Goal: Communication & Community: Answer question/provide support

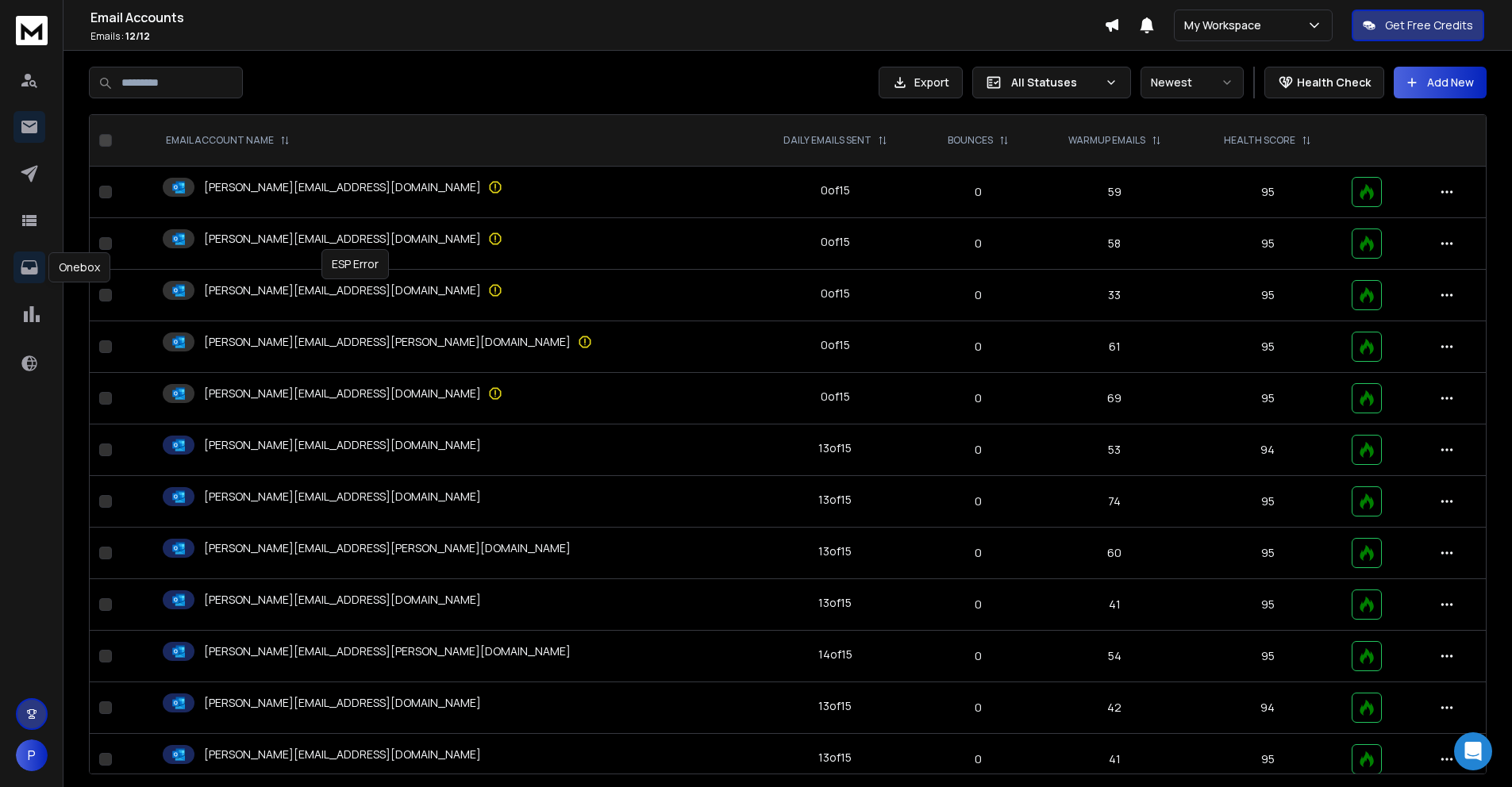
click at [29, 268] on icon at bounding box center [29, 268] width 19 height 19
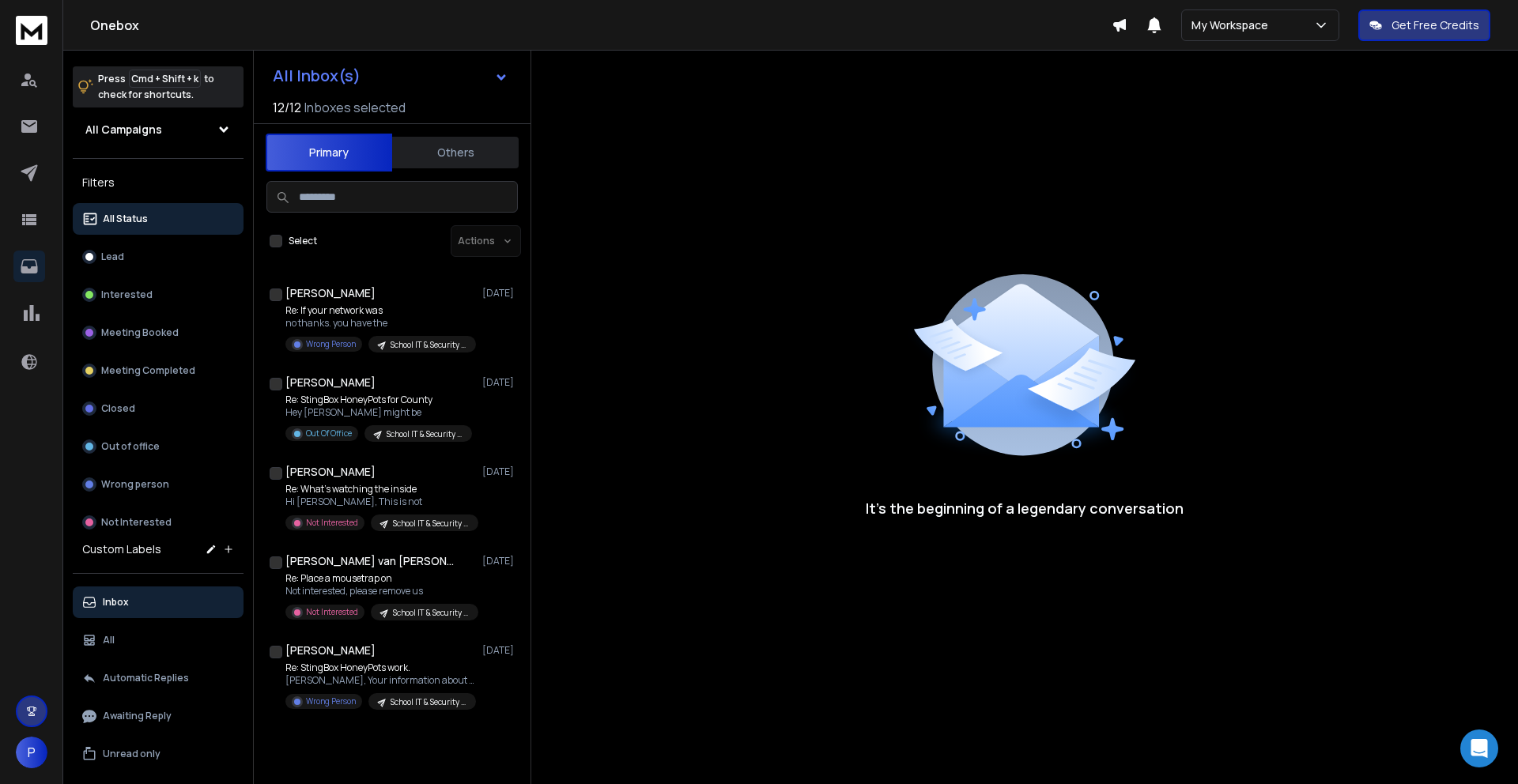
click at [453, 155] on button "Others" at bounding box center [455, 153] width 127 height 34
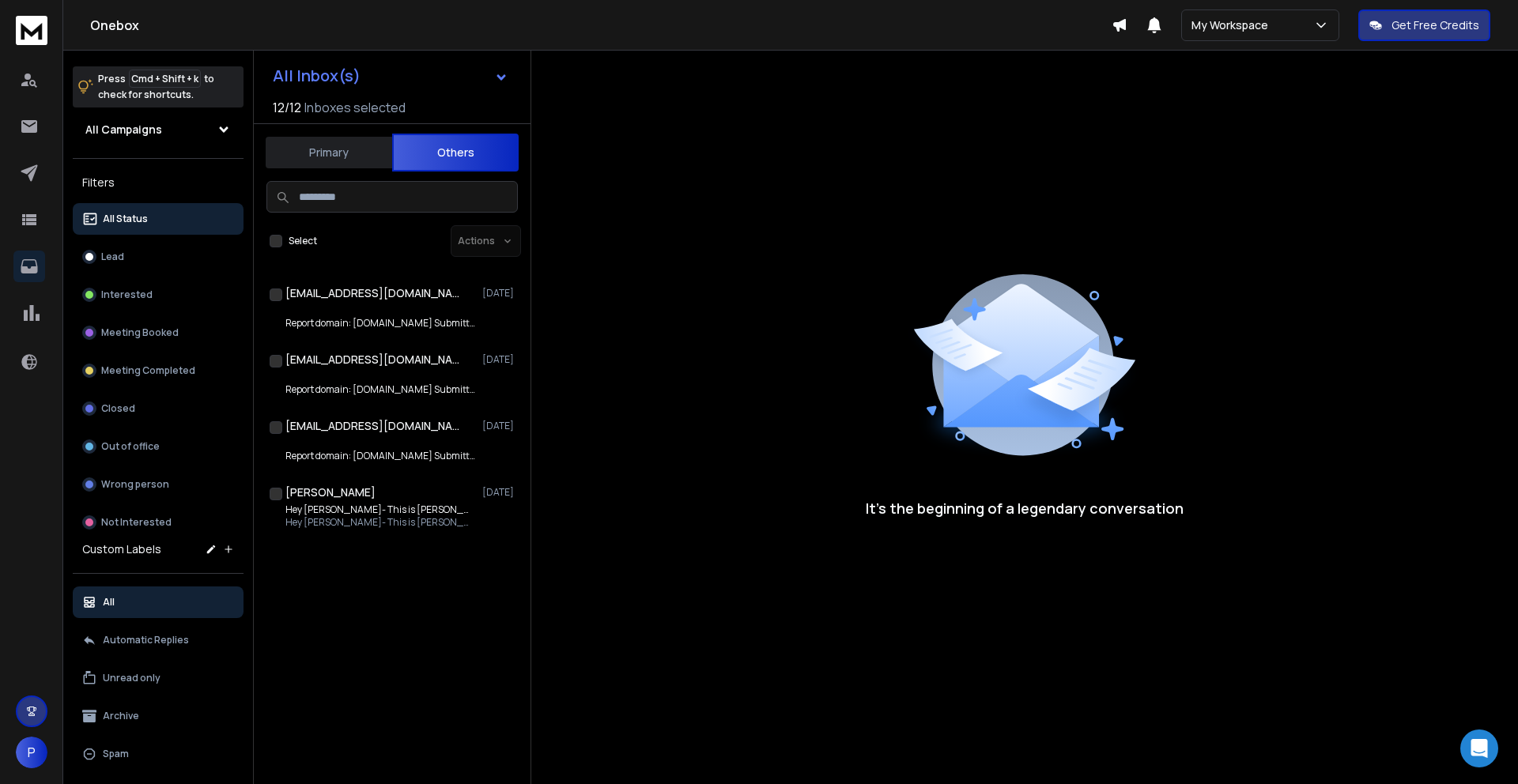
click at [333, 152] on button "Primary" at bounding box center [329, 153] width 127 height 34
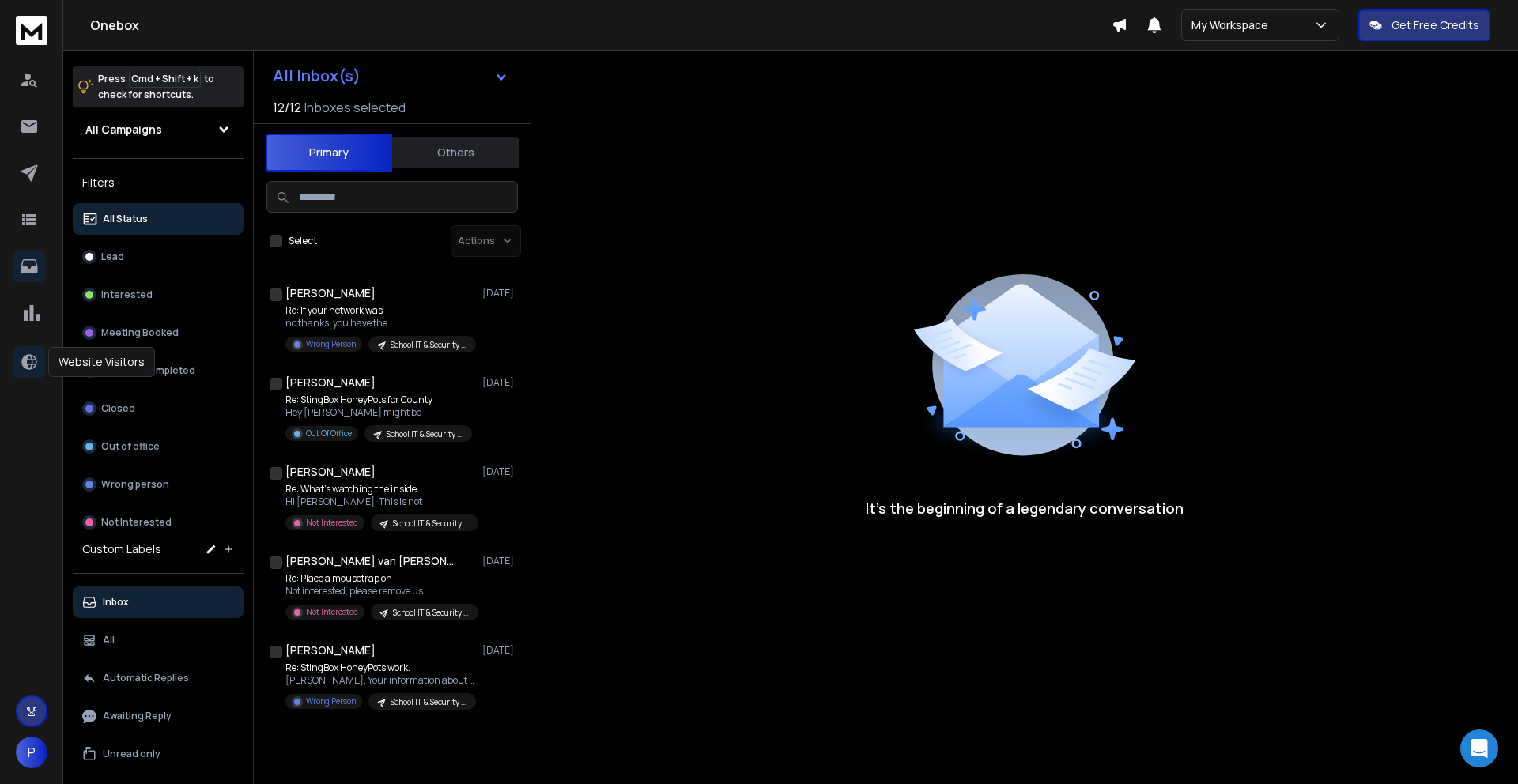
click at [33, 361] on icon at bounding box center [29, 362] width 19 height 19
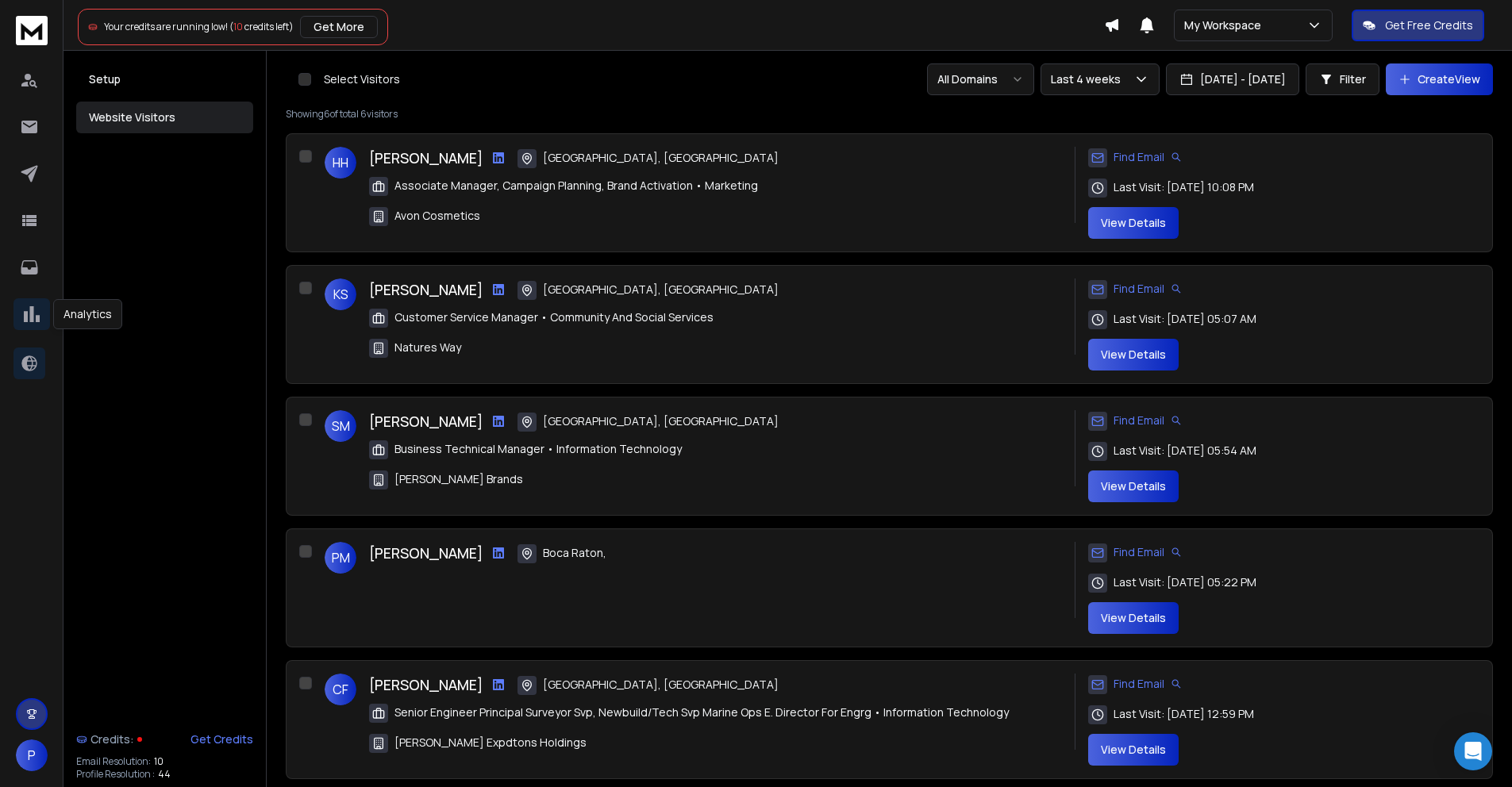
click at [32, 311] on icon at bounding box center [31, 314] width 16 height 16
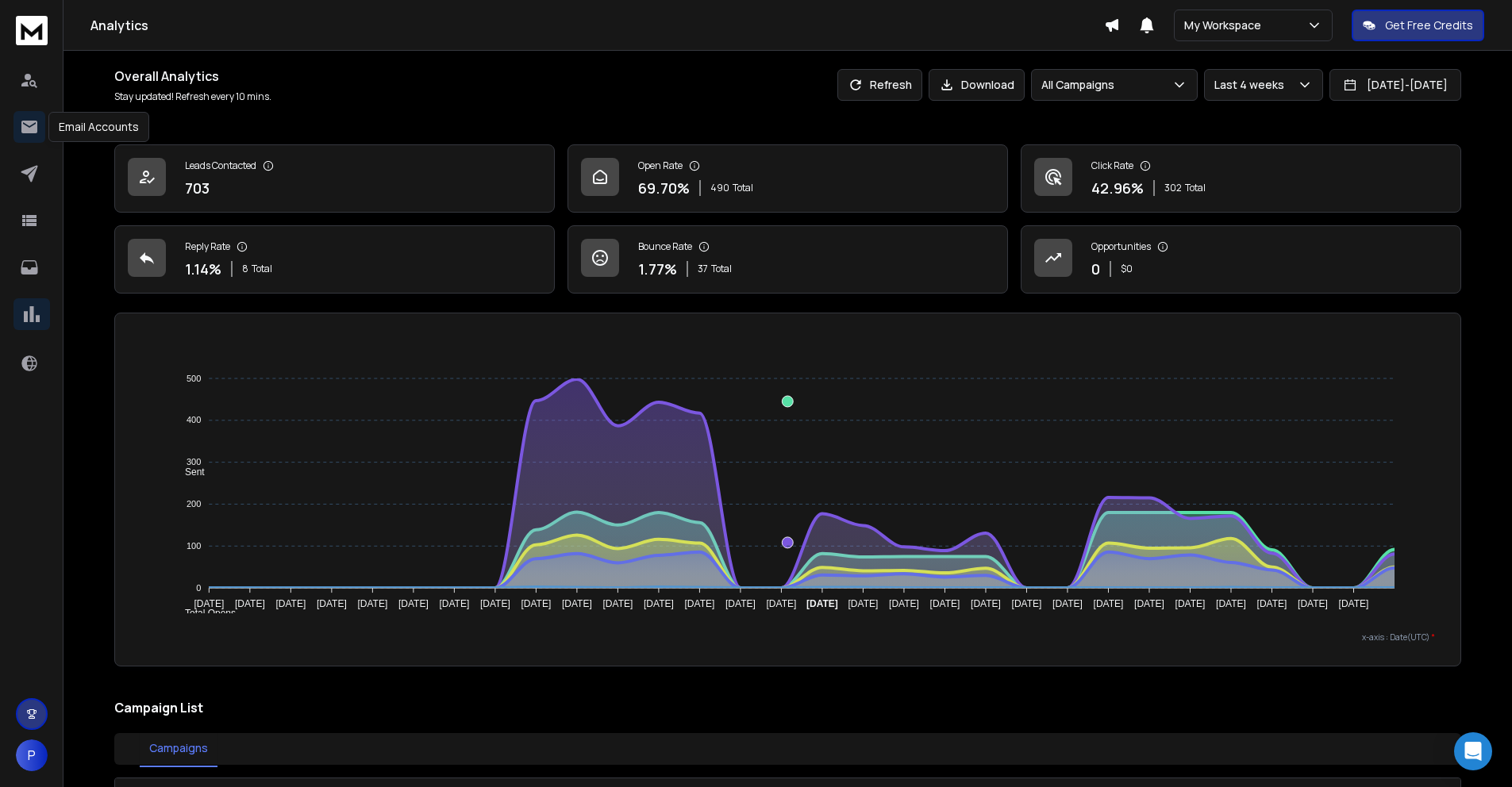
click at [33, 127] on icon at bounding box center [29, 126] width 16 height 13
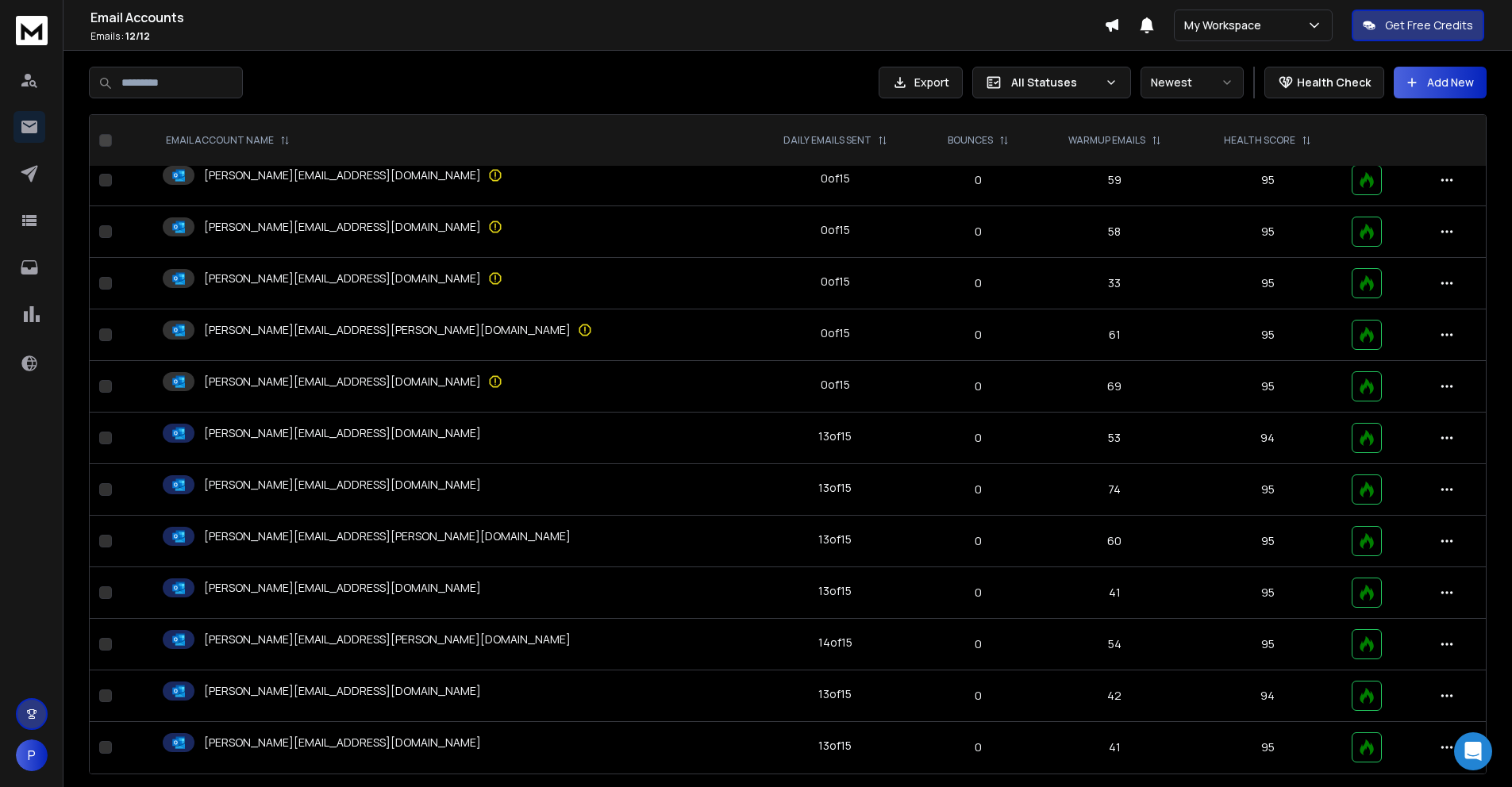
scroll to position [23, 0]
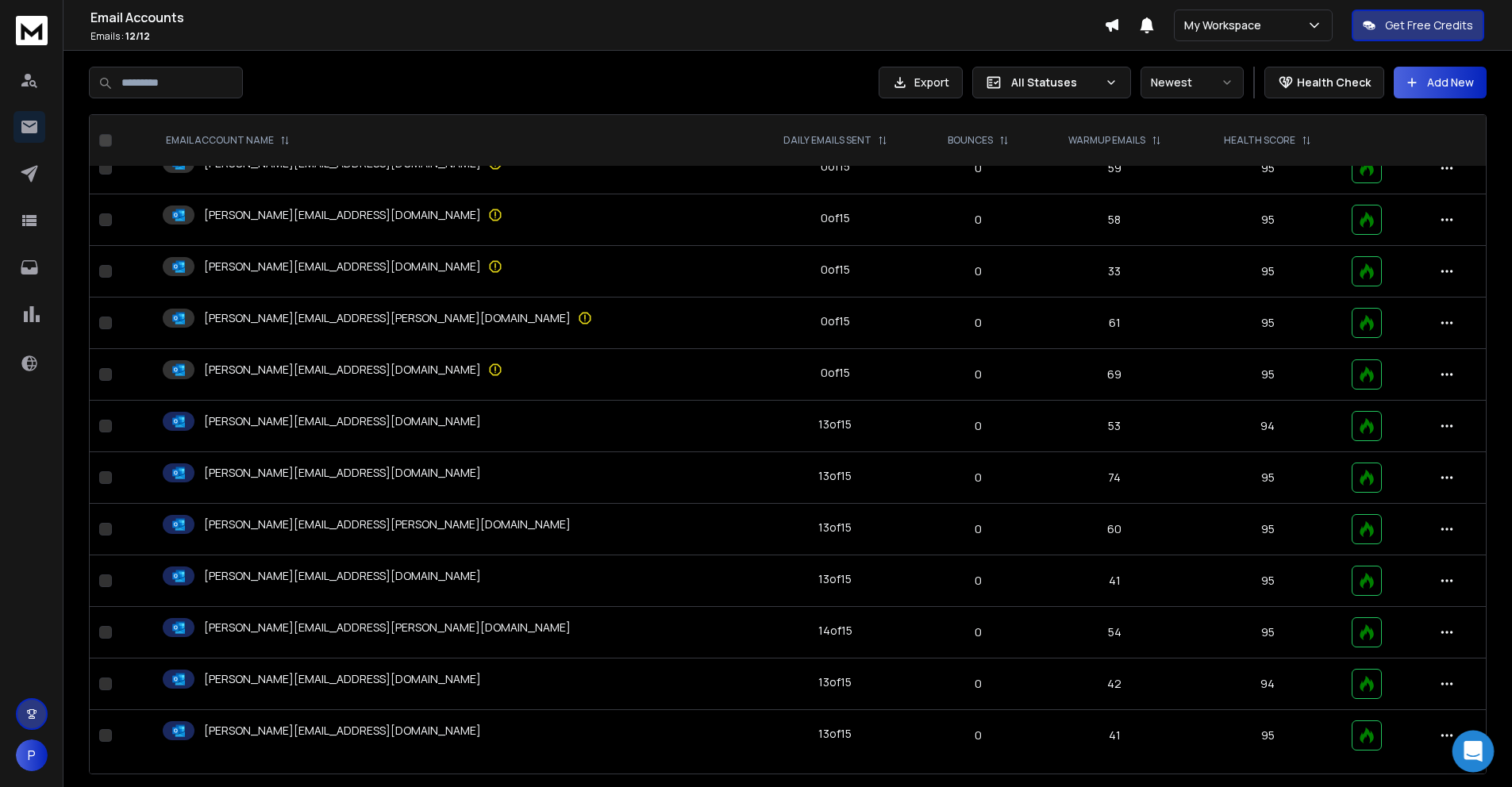
click at [1474, 747] on icon "Open Intercom Messenger" at bounding box center [1472, 752] width 18 height 21
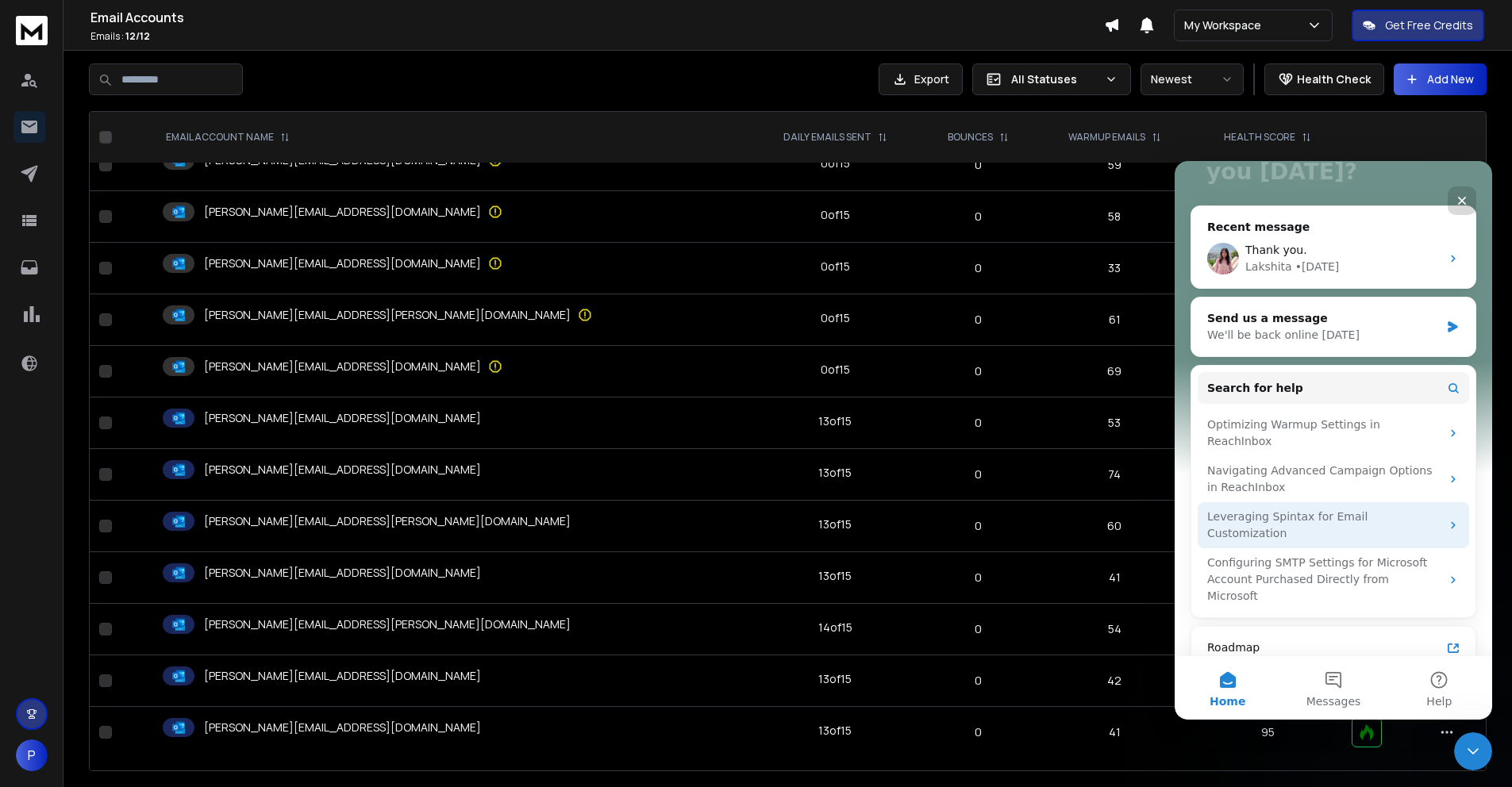
scroll to position [171, 0]
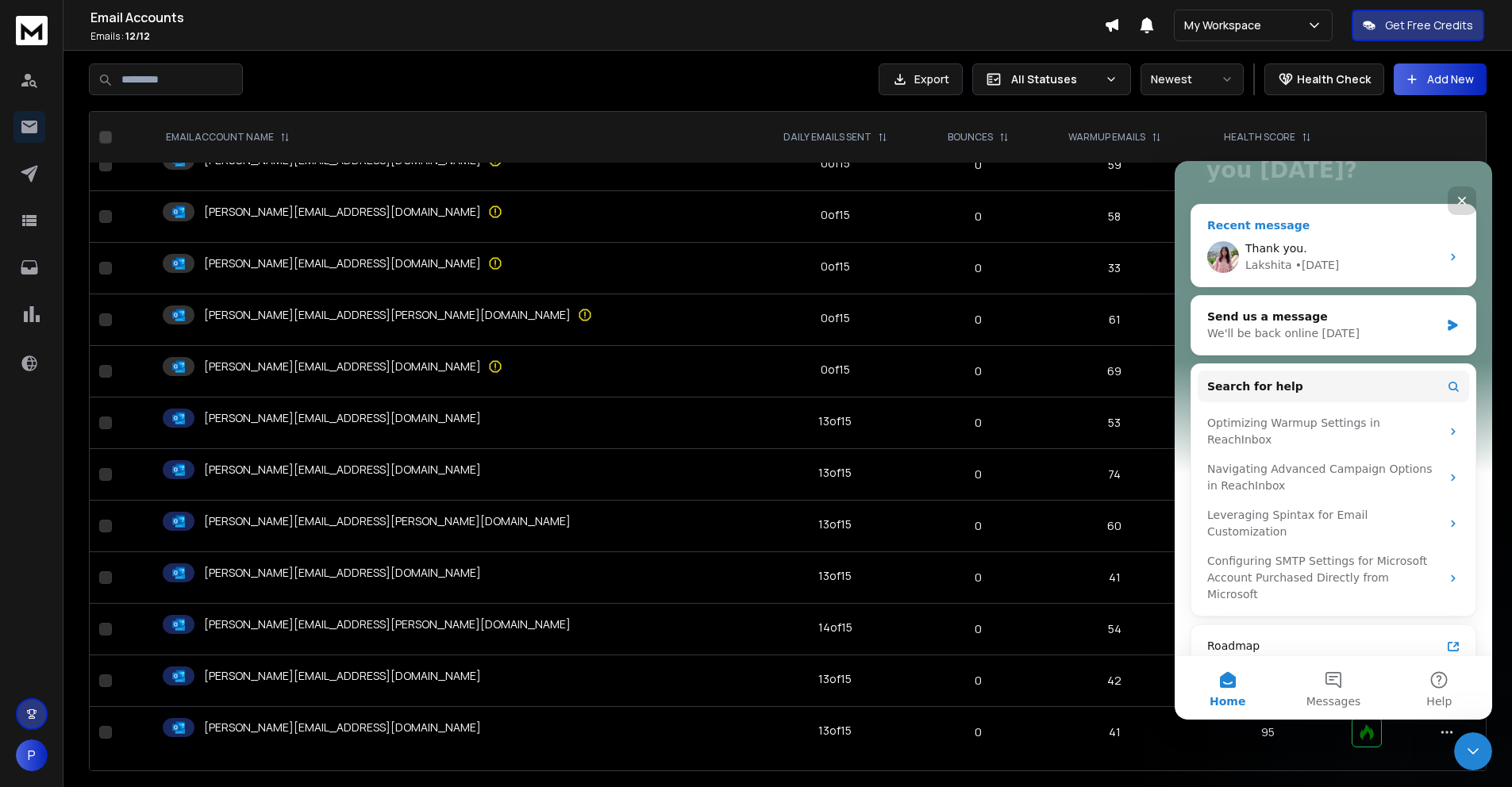
click at [1311, 252] on div "Thank you." at bounding box center [1342, 248] width 195 height 16
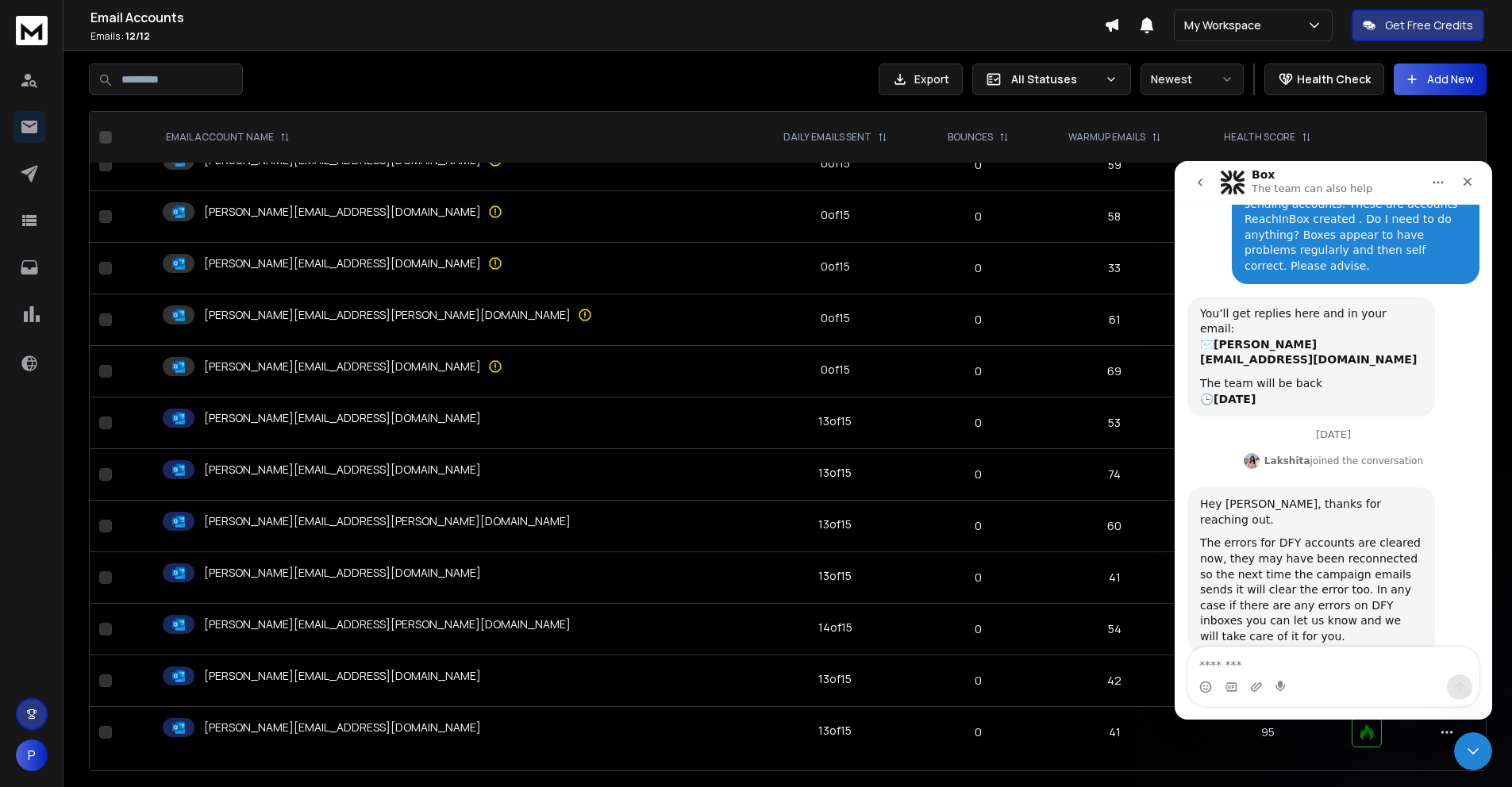
scroll to position [112, 0]
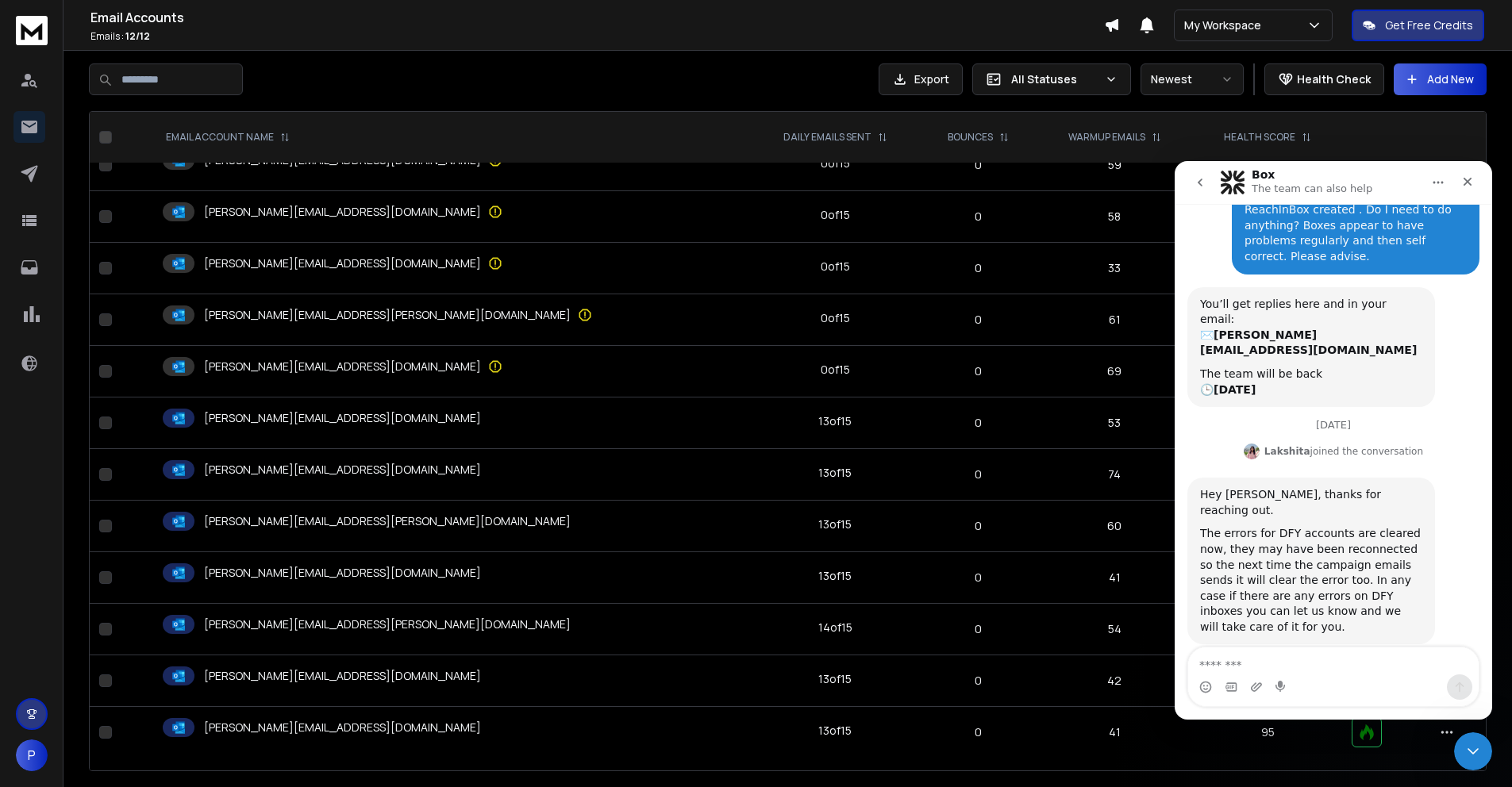
click at [1207, 666] on textarea "Message…" at bounding box center [1333, 661] width 290 height 27
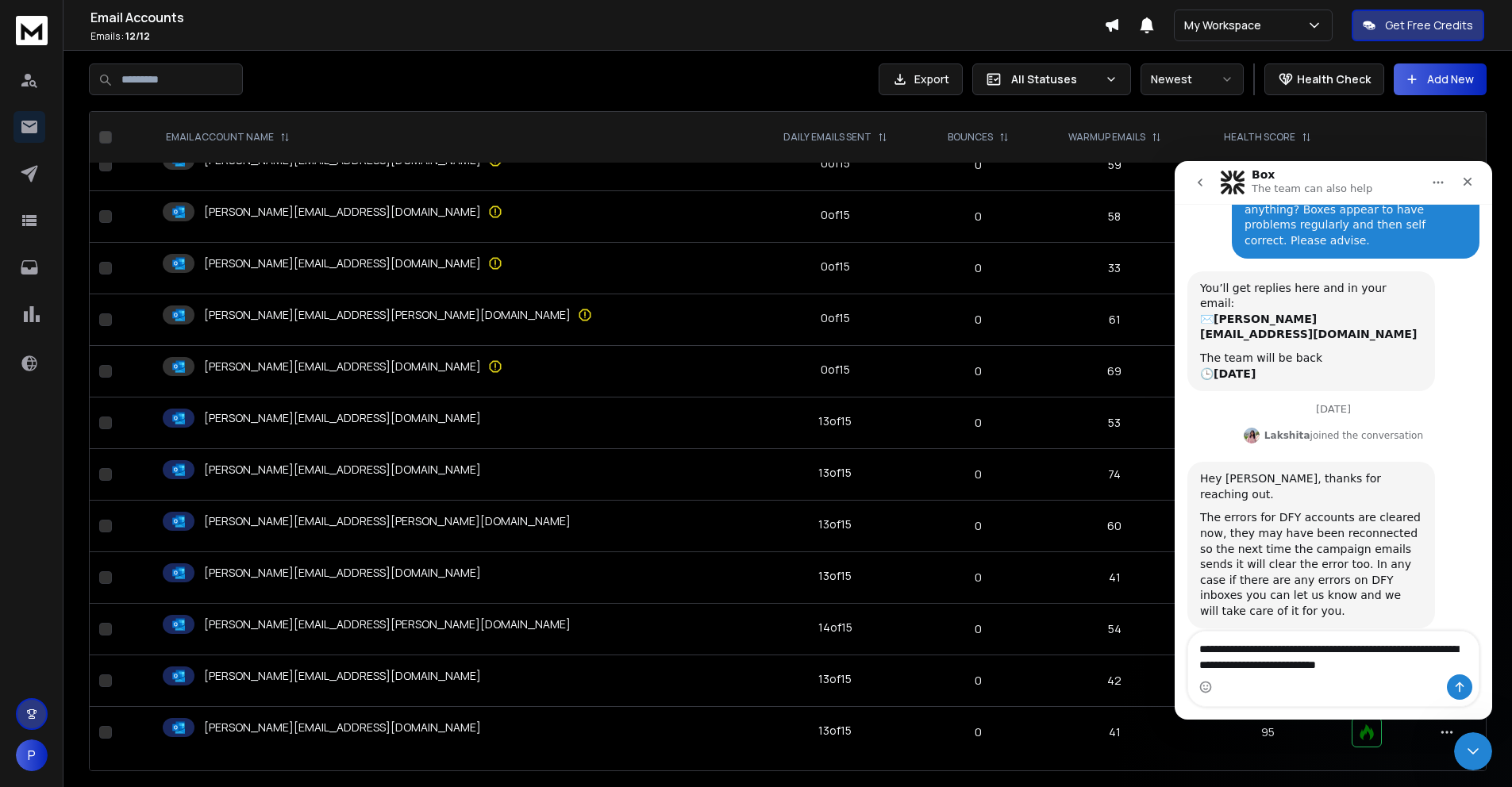
drag, startPoint x: 1319, startPoint y: 661, endPoint x: 1321, endPoint y: 670, distance: 9.2
click at [1319, 662] on textarea "**********" at bounding box center [1333, 653] width 290 height 42
click at [1425, 649] on textarea "**********" at bounding box center [1333, 636] width 290 height 42
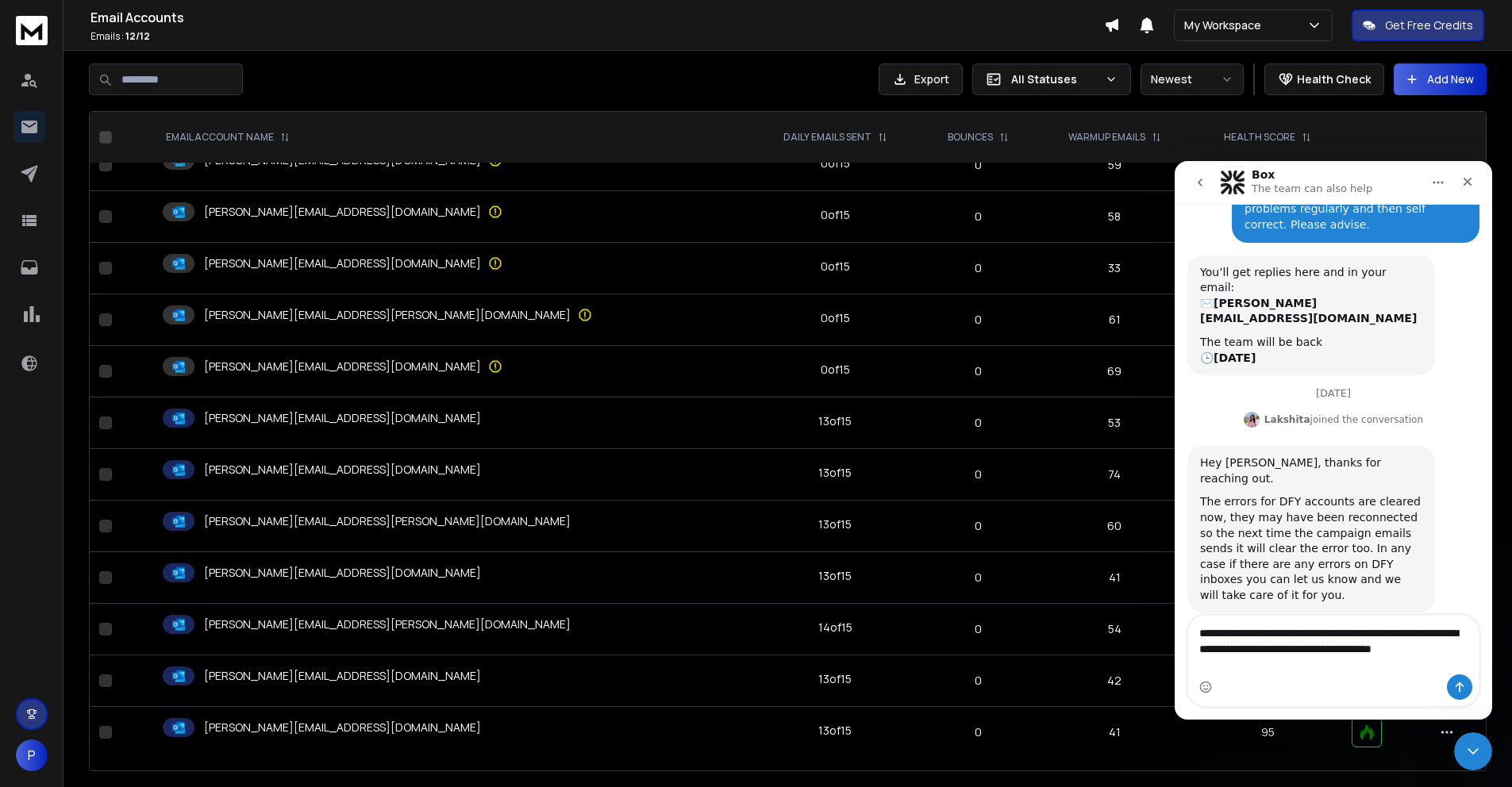
type textarea "**********"
click at [1458, 685] on icon "Send a message…" at bounding box center [1460, 687] width 9 height 10
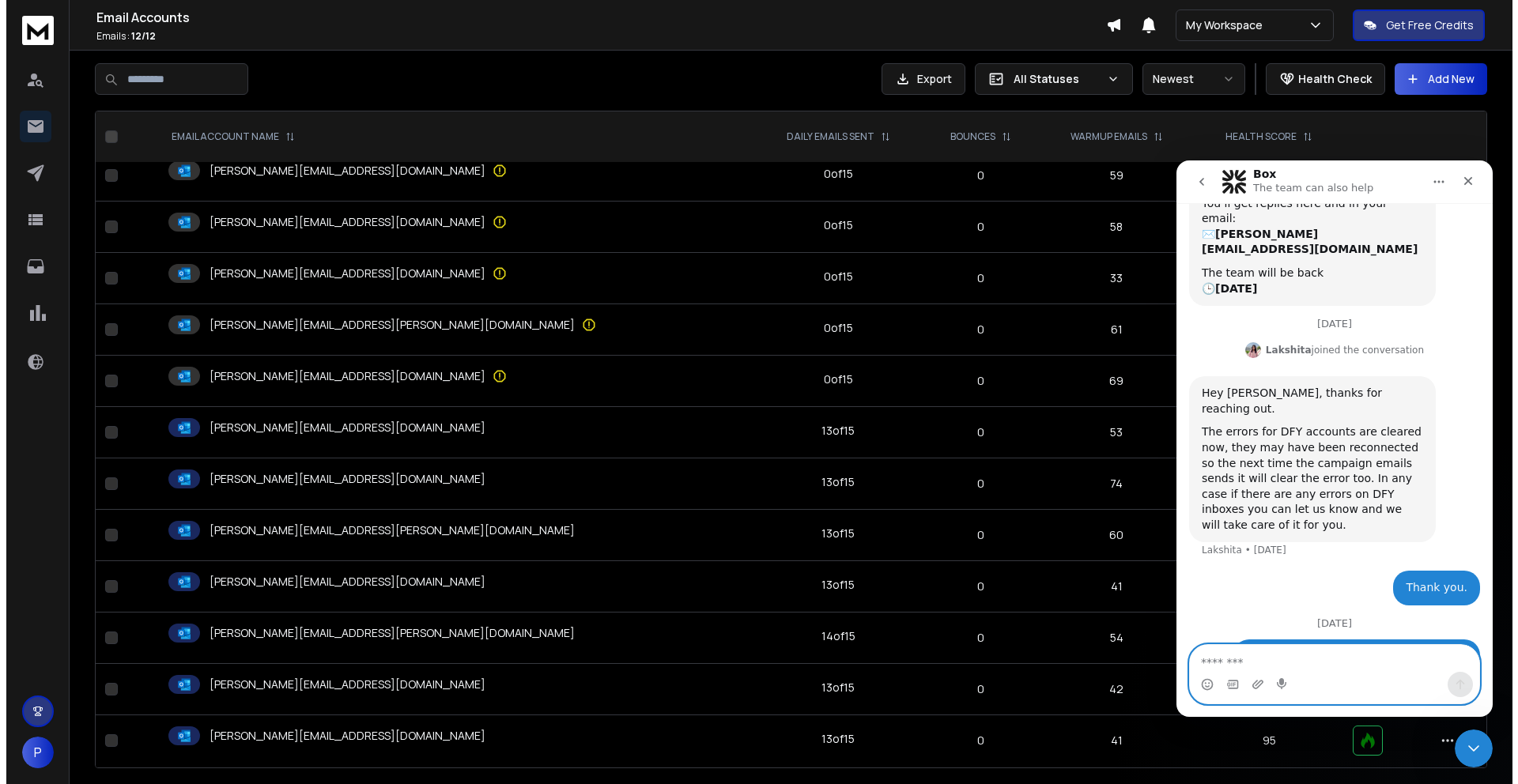
scroll to position [0, 0]
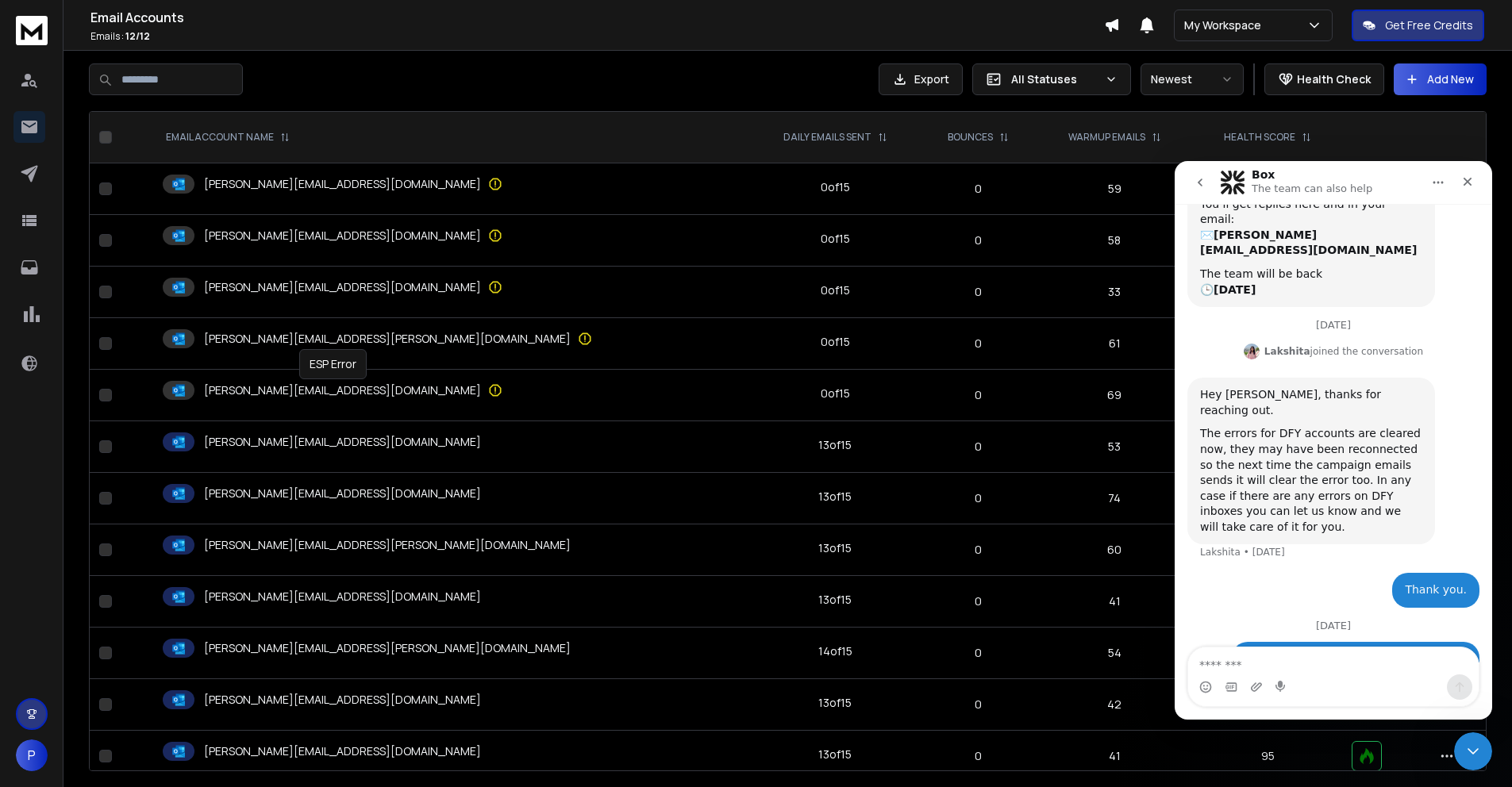
click at [488, 390] on icon at bounding box center [495, 390] width 16 height 16
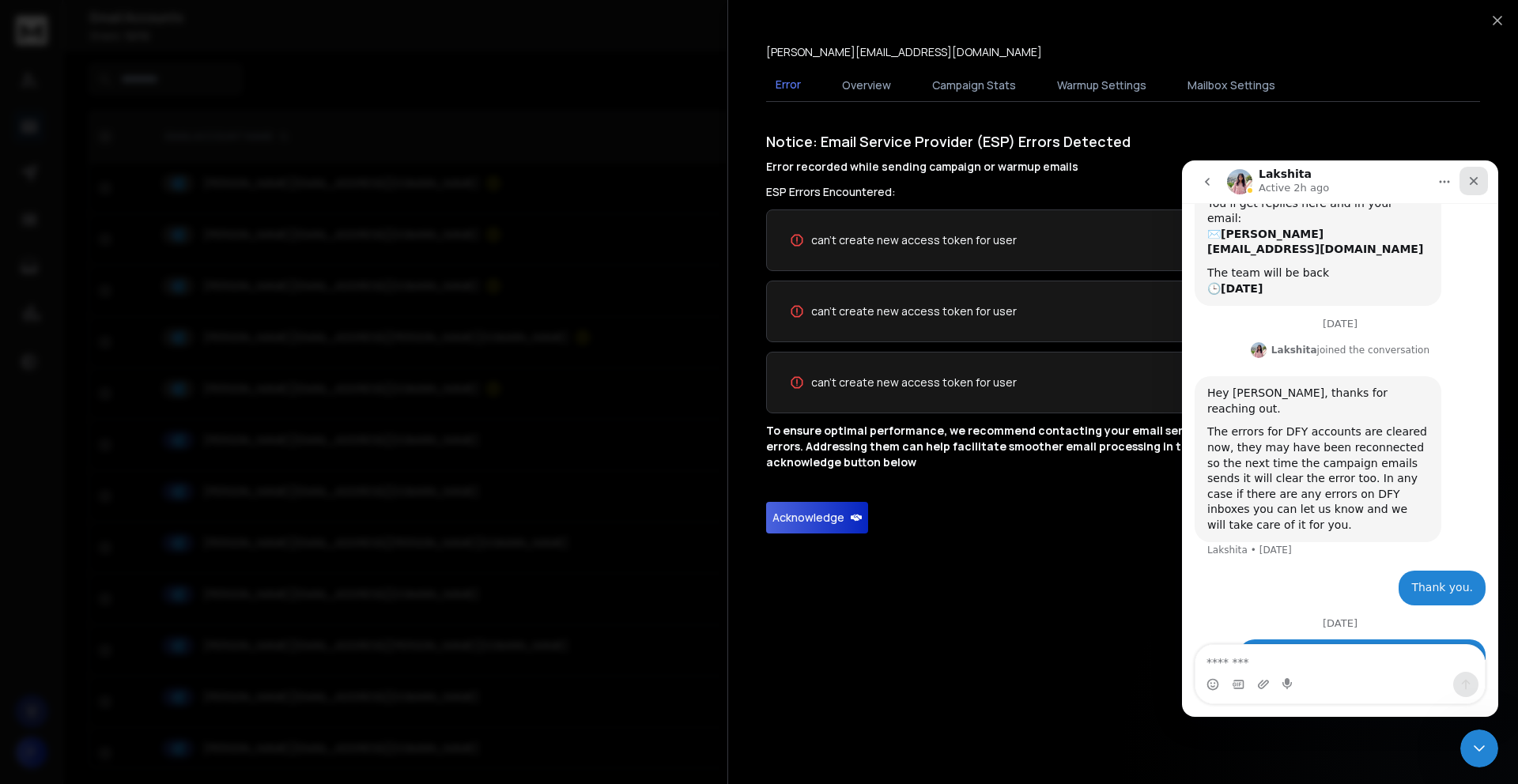
click at [1477, 179] on icon "Close" at bounding box center [1473, 181] width 13 height 13
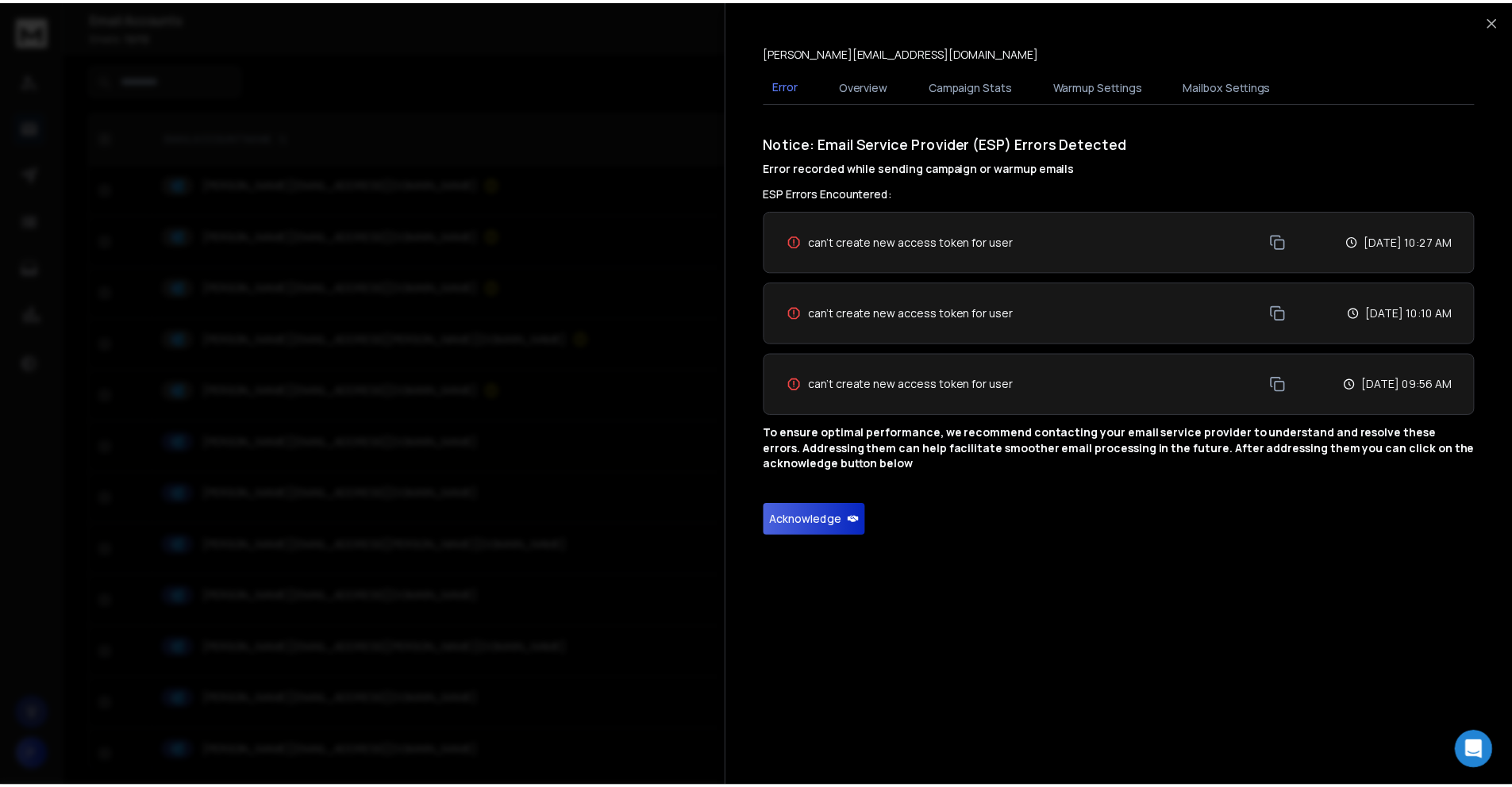
scroll to position [212, 0]
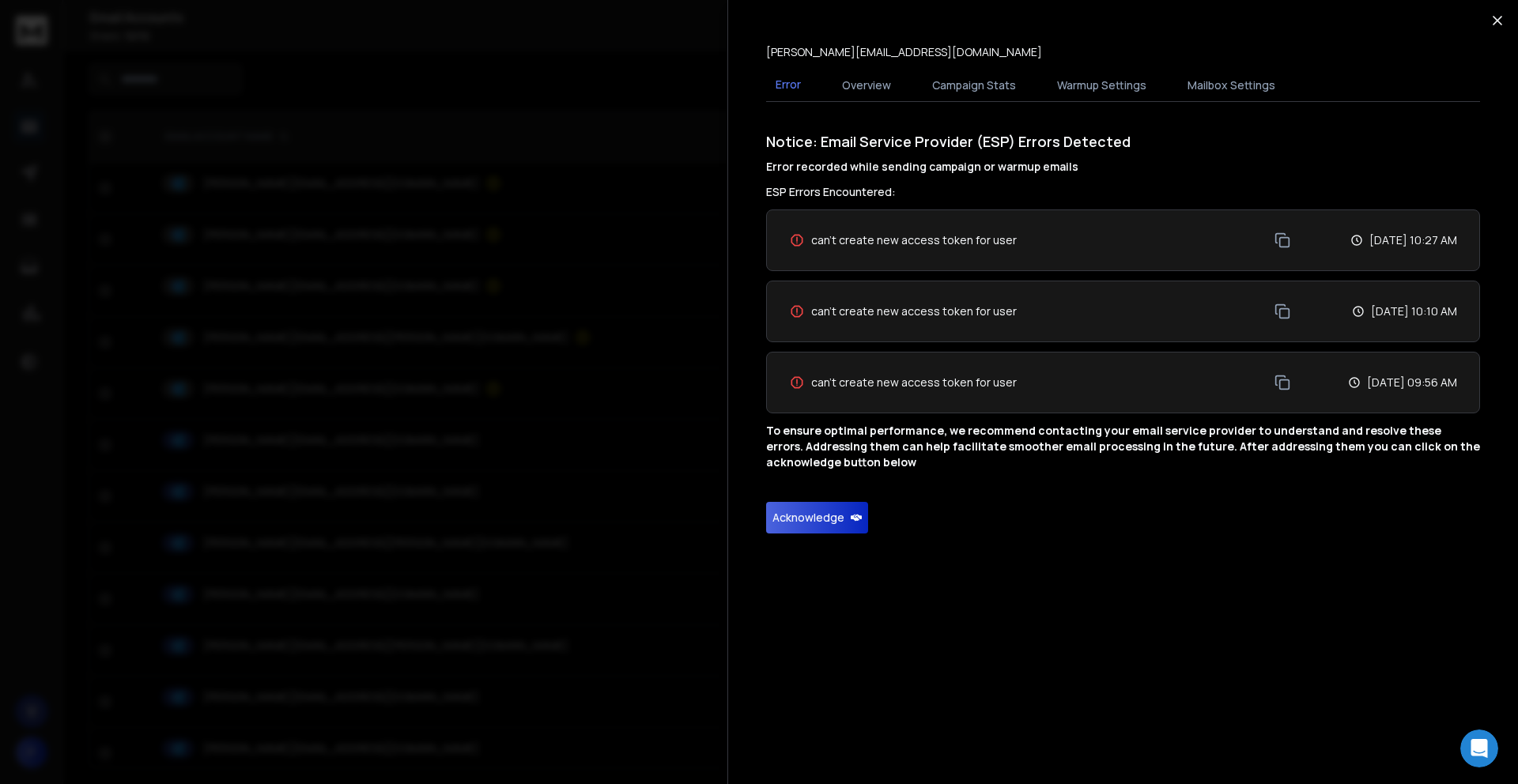
click at [1494, 20] on icon "button" at bounding box center [1497, 21] width 16 height 16
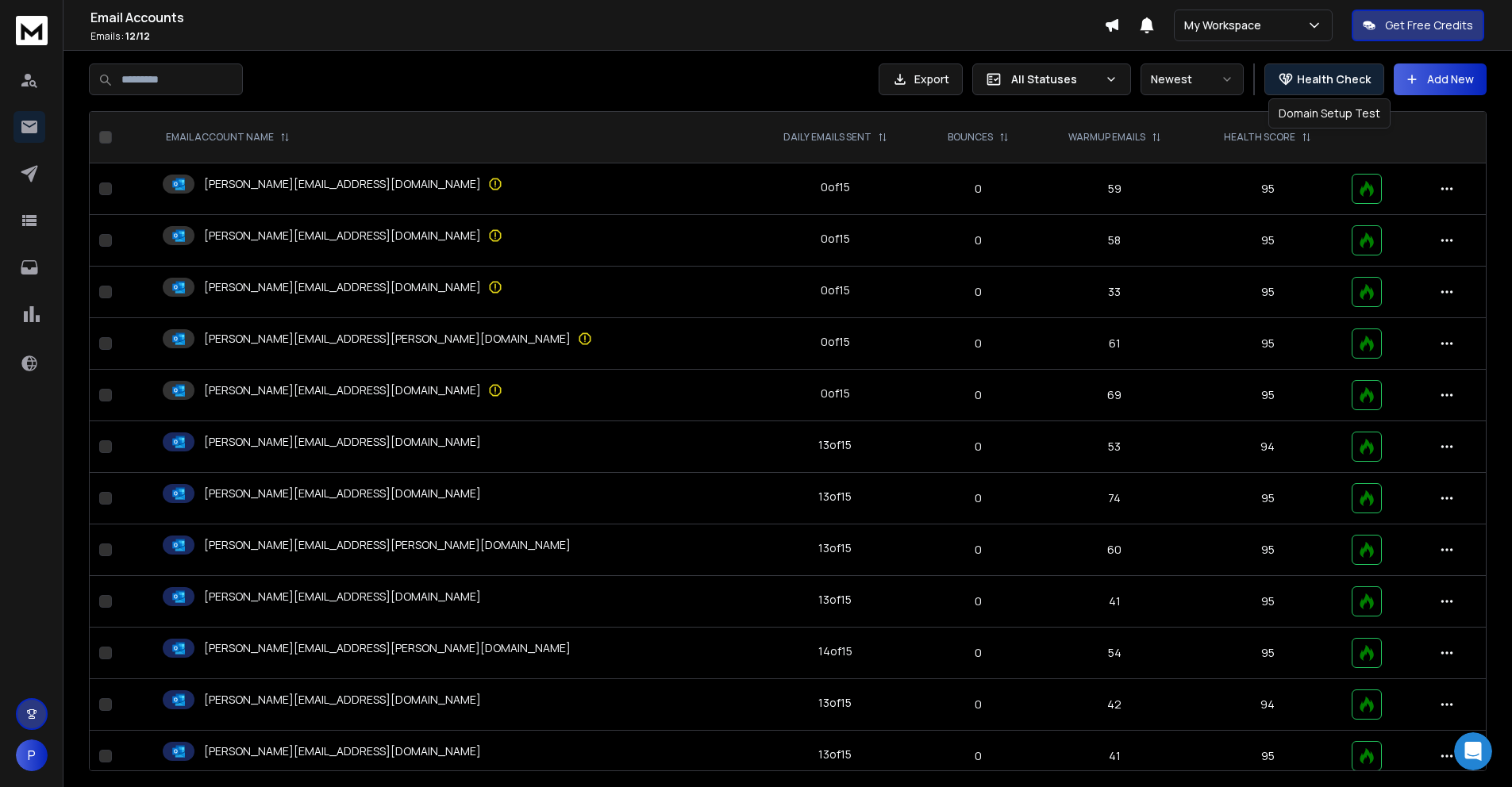
click at [1328, 81] on p "Health Check" at bounding box center [1334, 79] width 74 height 16
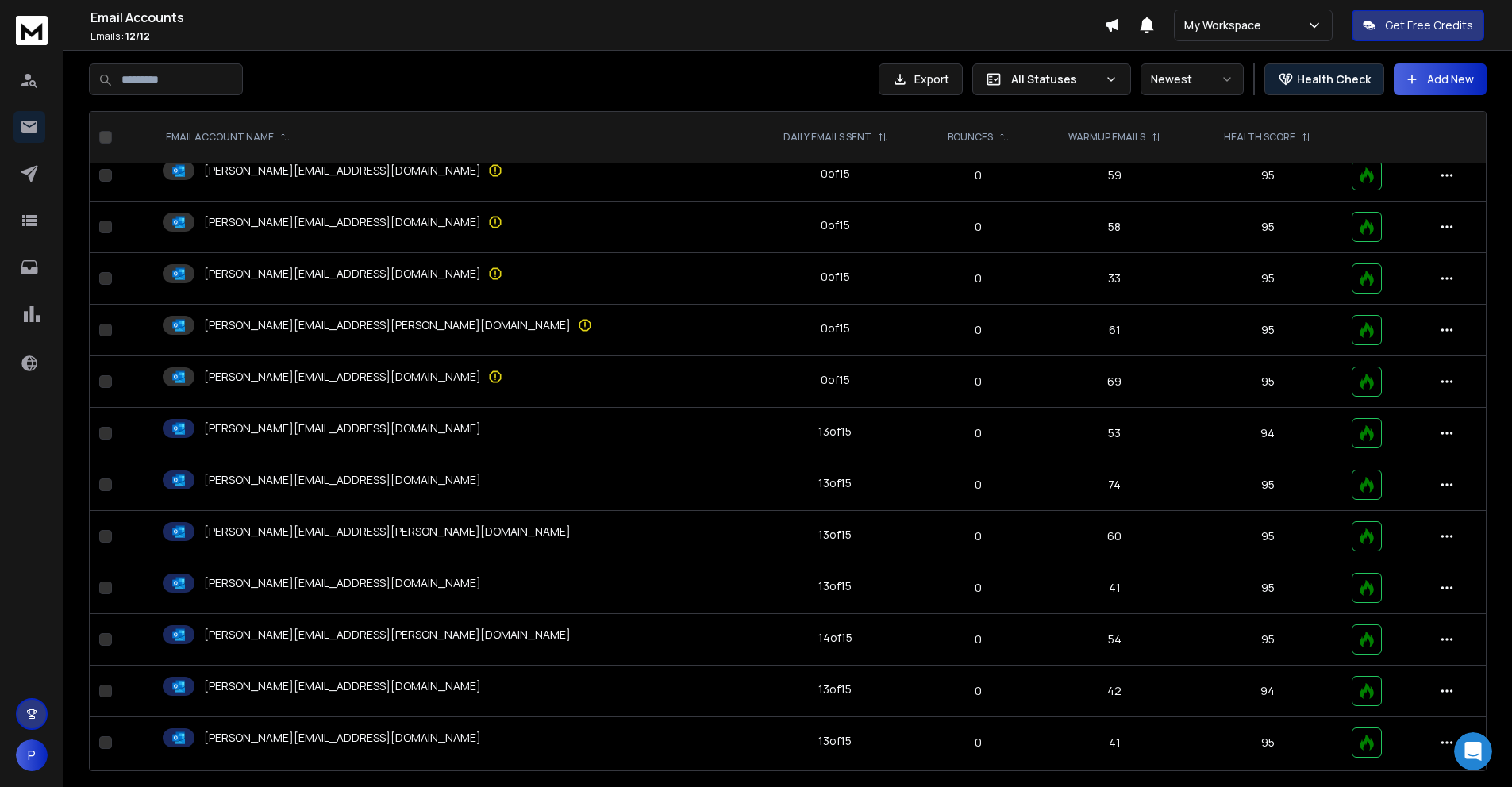
scroll to position [0, 0]
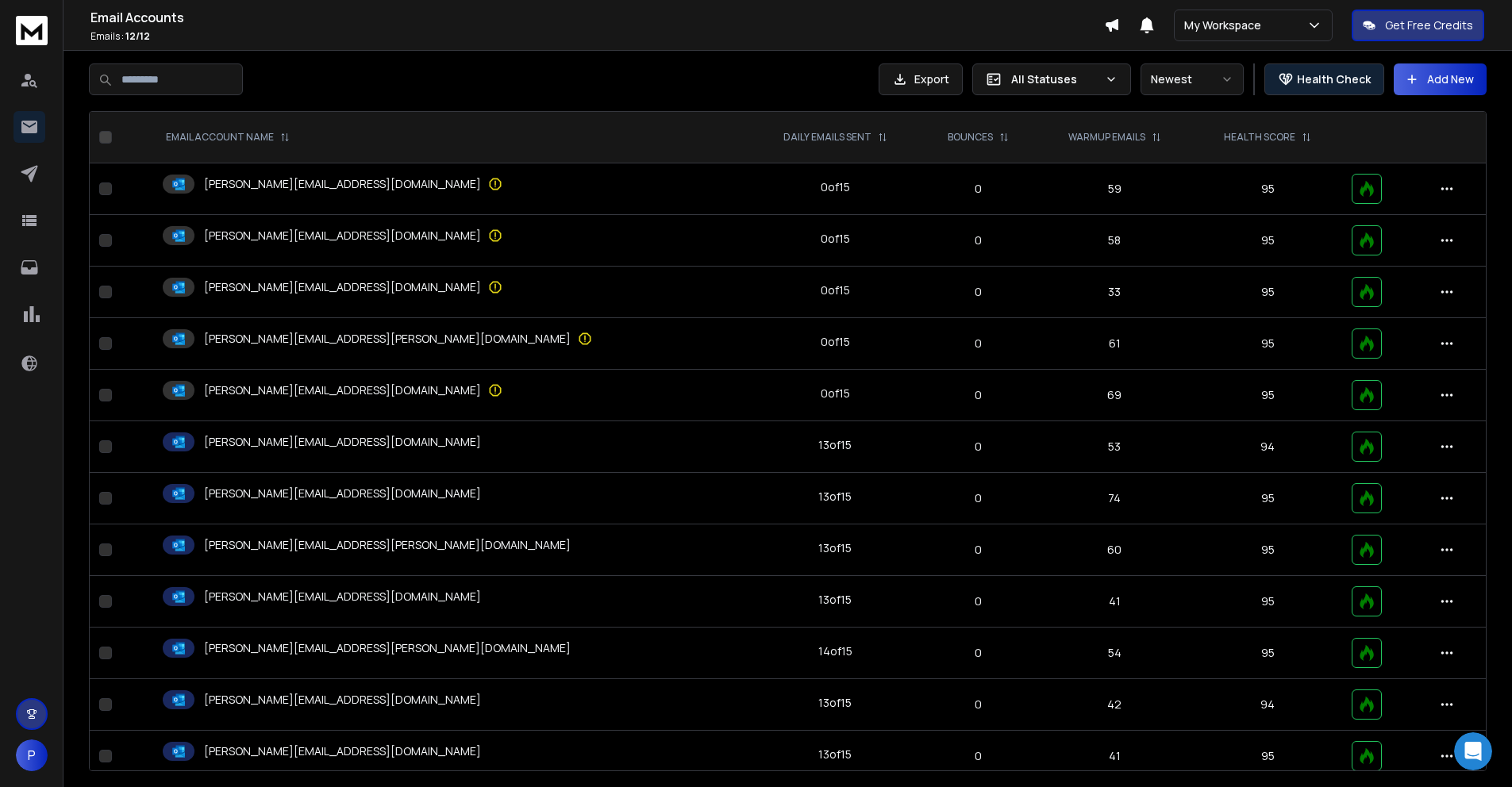
click at [1030, 80] on p "All Statuses" at bounding box center [1055, 79] width 87 height 16
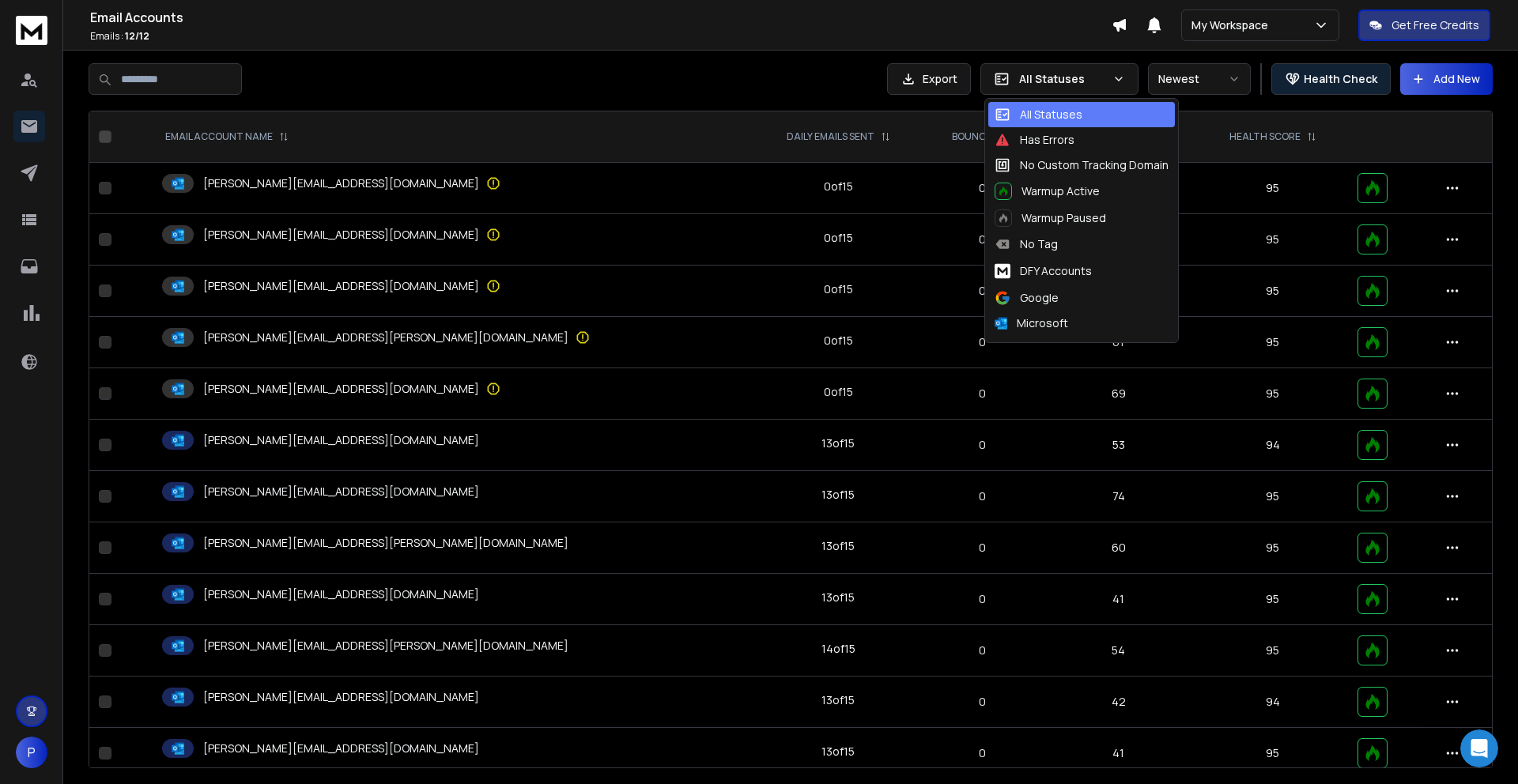
click at [1050, 78] on p "All Statuses" at bounding box center [1063, 78] width 87 height 16
